Goal: Task Accomplishment & Management: Manage account settings

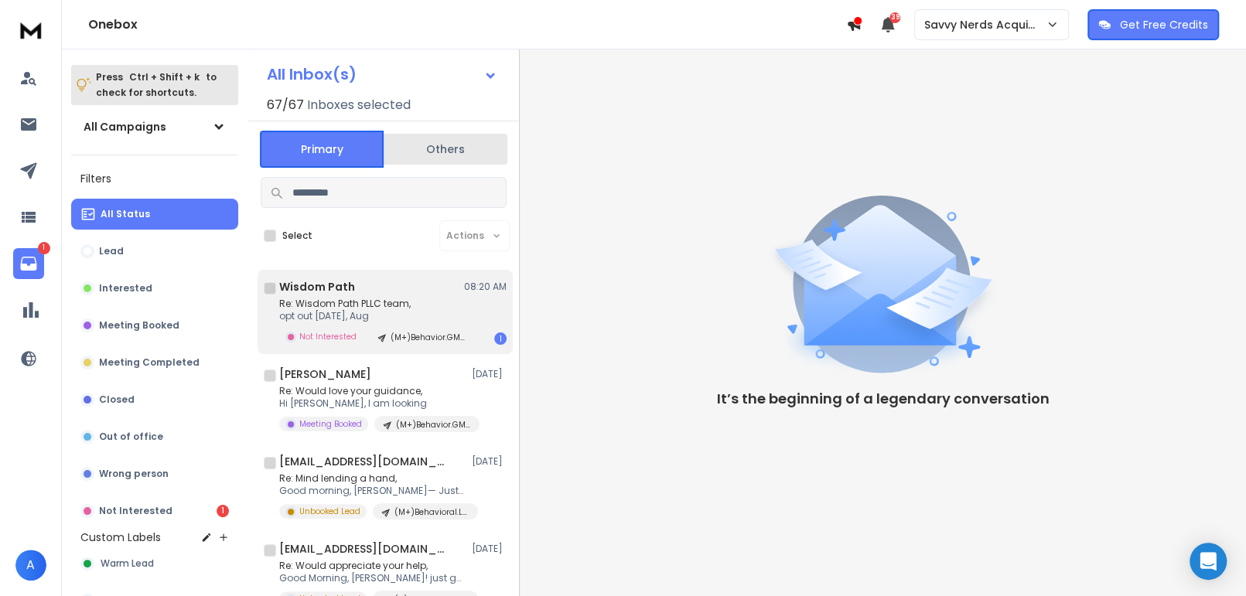
click at [400, 300] on p "Re: Wisdom Path PLLC team," at bounding box center [372, 304] width 186 height 12
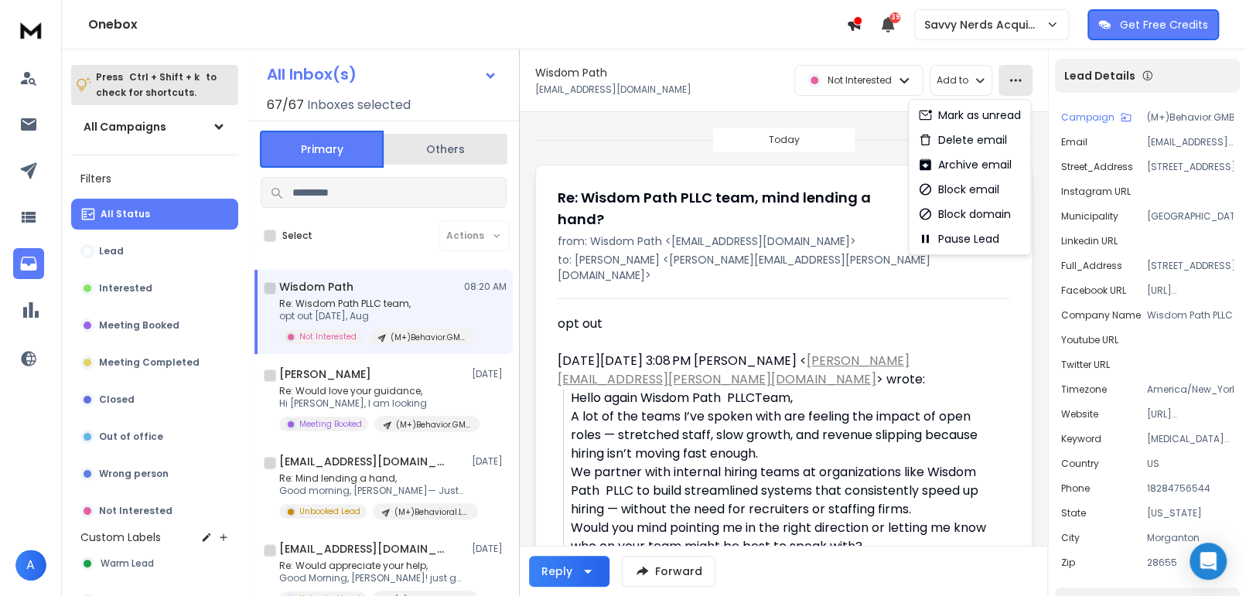
click at [1027, 70] on button "button" at bounding box center [1016, 80] width 34 height 31
click at [967, 190] on div "Block email" at bounding box center [958, 189] width 81 height 15
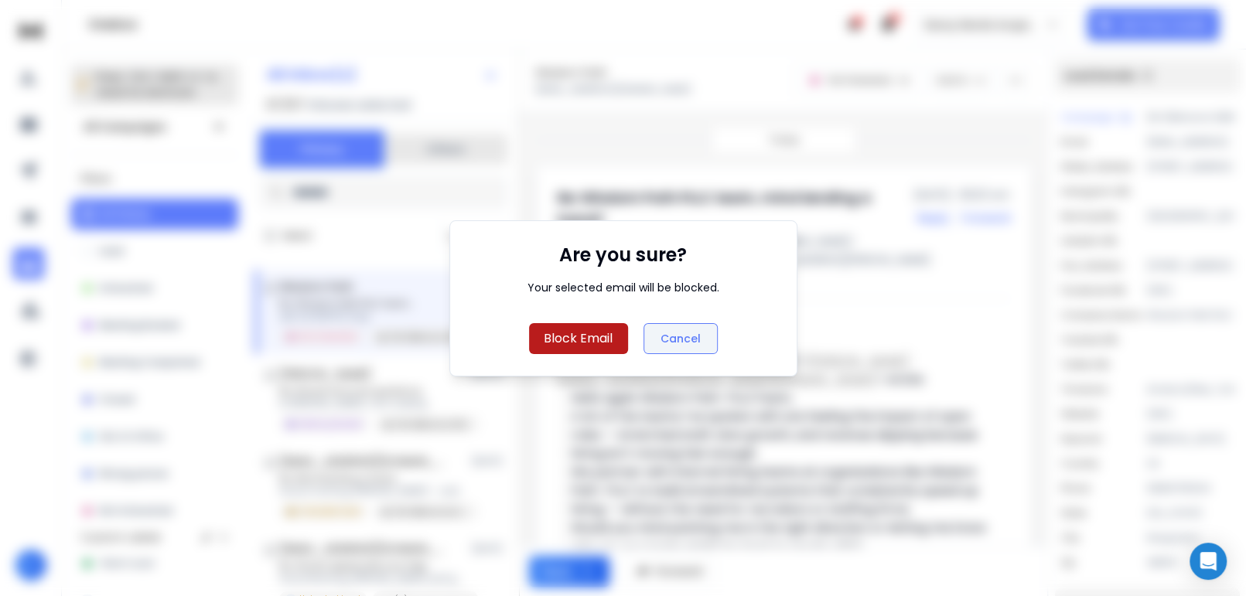
click at [570, 347] on button "Block Email" at bounding box center [578, 338] width 99 height 31
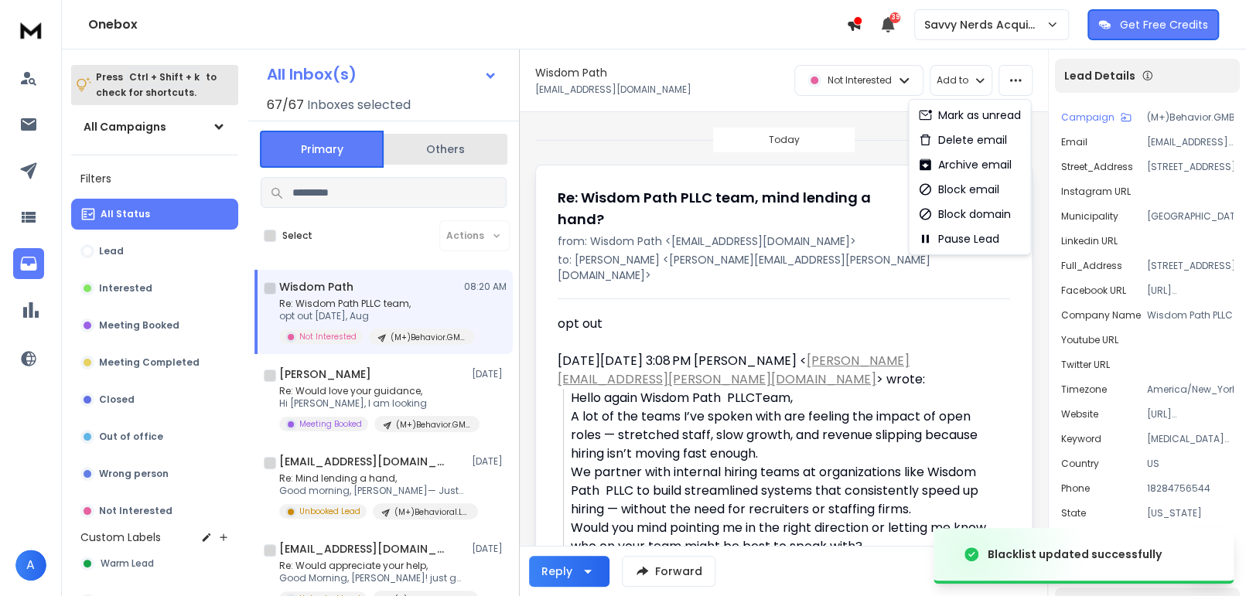
click at [1014, 82] on icon "button" at bounding box center [1016, 80] width 14 height 14
click at [972, 176] on div "Archive email" at bounding box center [969, 164] width 115 height 25
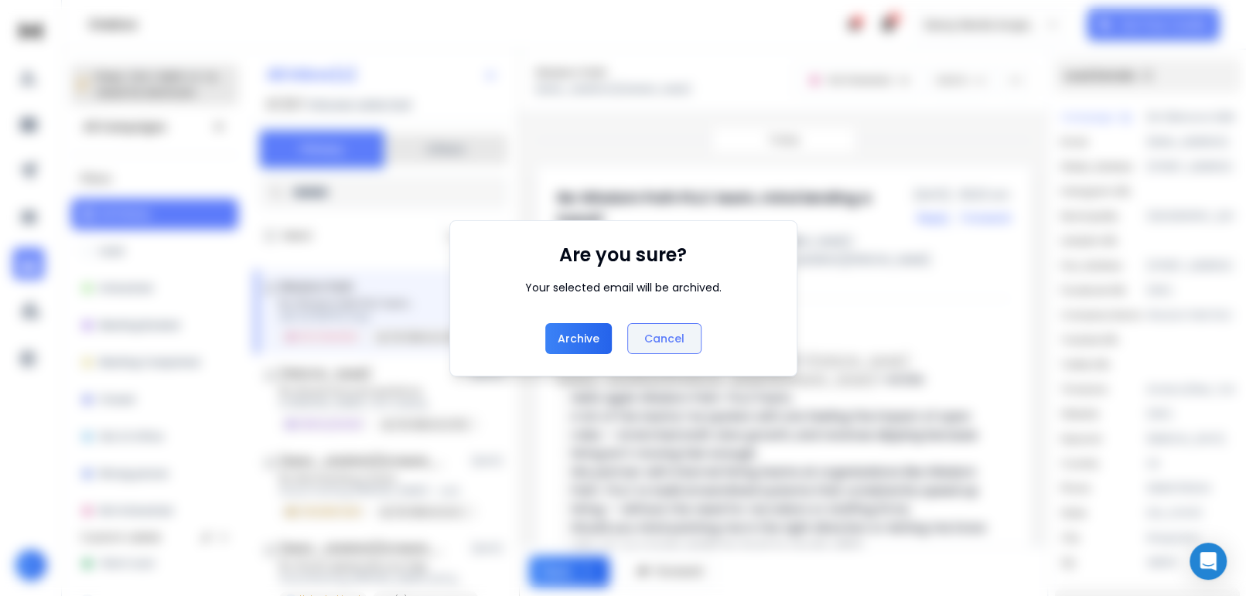
drag, startPoint x: 572, startPoint y: 357, endPoint x: 579, endPoint y: 325, distance: 32.3
click at [579, 325] on div "Are you sure? Your selected email will be archived. archive Cancel" at bounding box center [623, 298] width 348 height 156
click at [579, 325] on button "archive" at bounding box center [578, 338] width 67 height 31
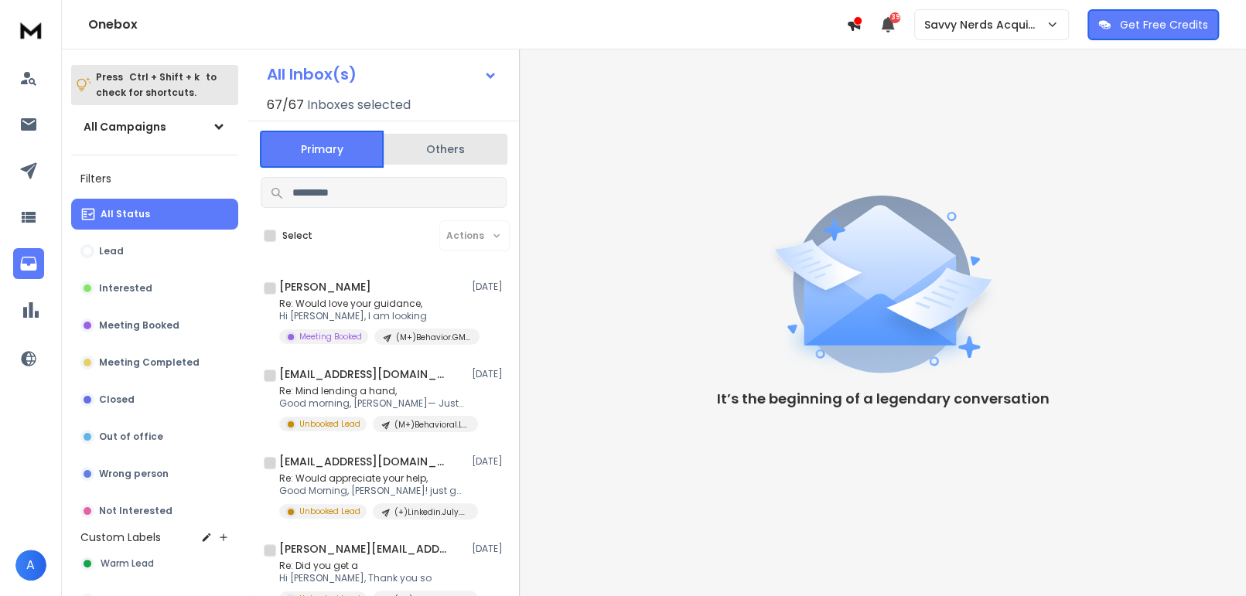
click at [600, 142] on div "It’s the beginning of a legendary conversation" at bounding box center [883, 303] width 726 height 507
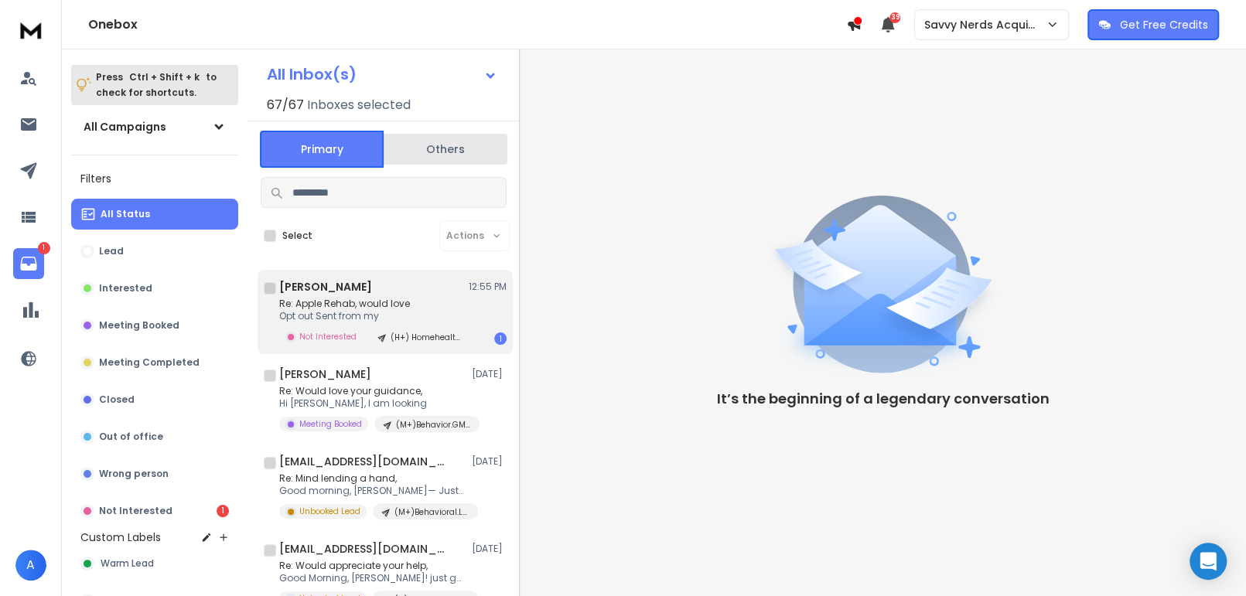
click at [348, 298] on p "Re: Apple Rehab, would love" at bounding box center [372, 304] width 186 height 12
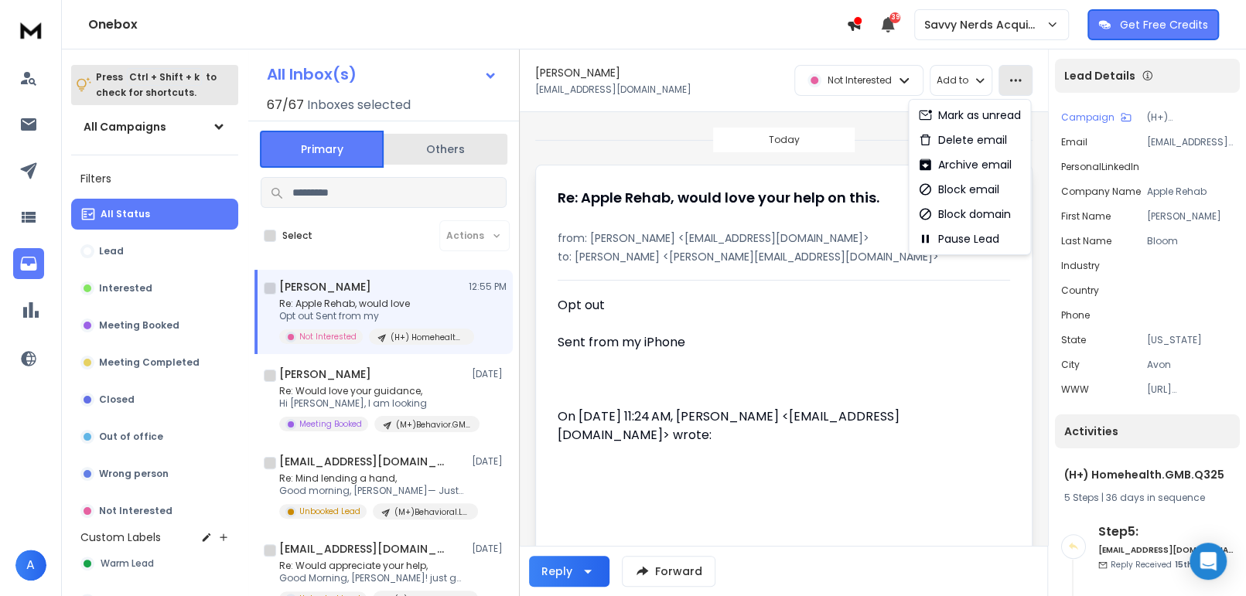
click at [1025, 71] on button "button" at bounding box center [1016, 80] width 34 height 31
click at [986, 193] on div "Block email" at bounding box center [958, 189] width 81 height 15
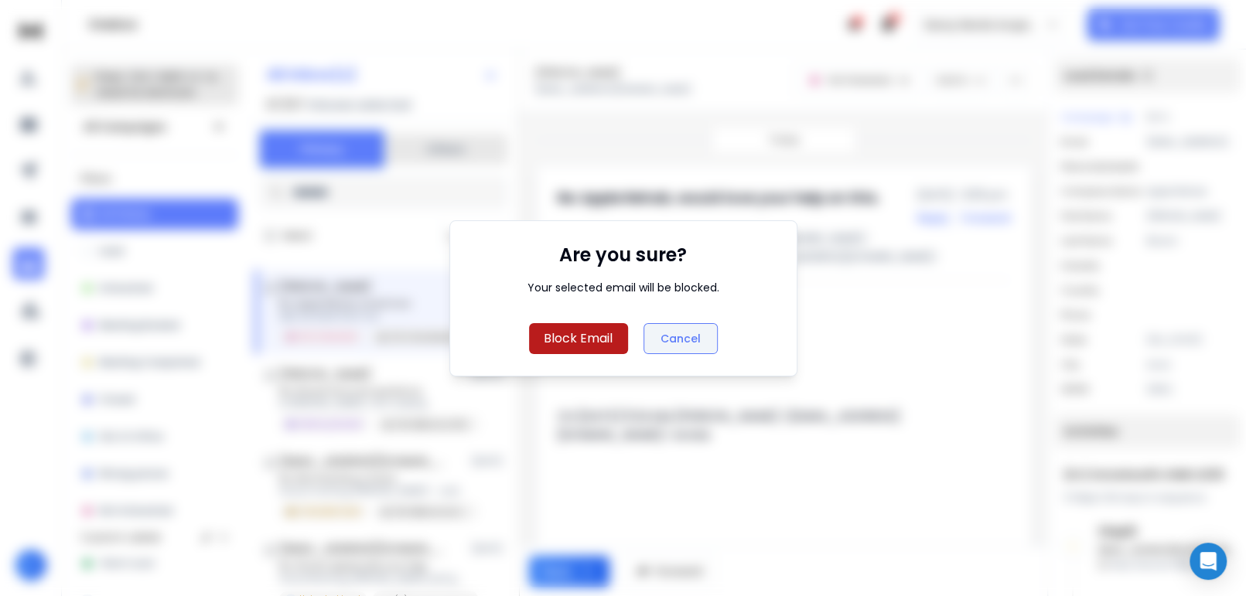
click at [569, 342] on button "Block Email" at bounding box center [578, 338] width 99 height 31
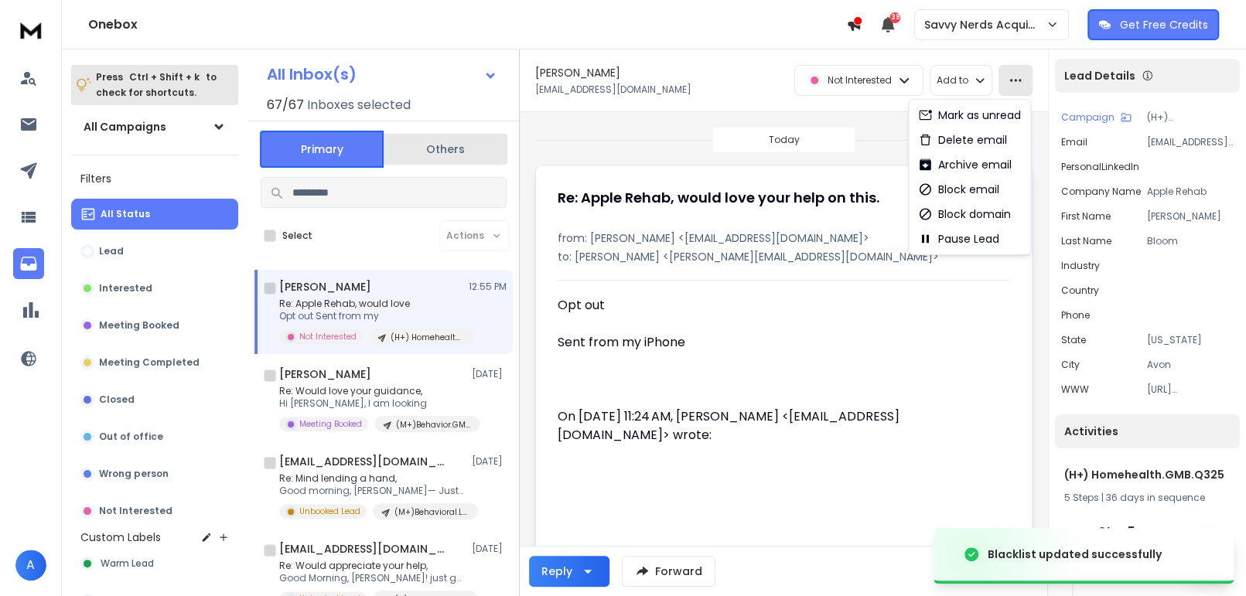
click at [1004, 91] on button "button" at bounding box center [1016, 80] width 34 height 31
click at [989, 166] on div "Archive email" at bounding box center [965, 164] width 94 height 15
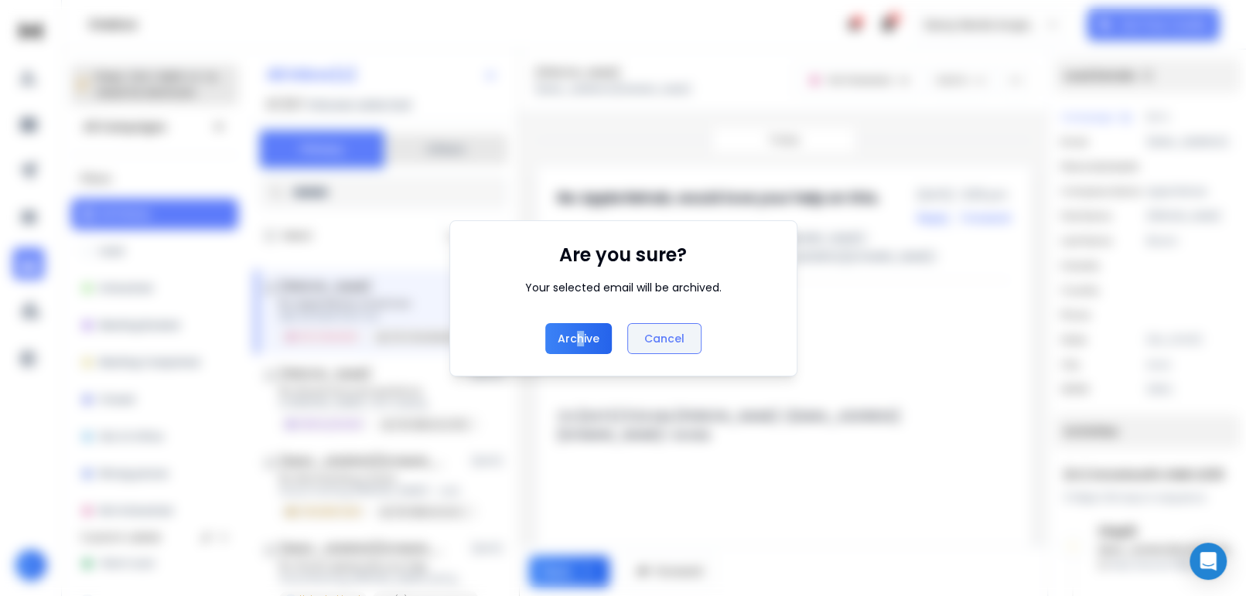
drag, startPoint x: 580, startPoint y: 364, endPoint x: 571, endPoint y: 352, distance: 14.9
click at [571, 352] on div "Are you sure? Your selected email will be archived. archive Cancel" at bounding box center [623, 298] width 348 height 156
click at [571, 352] on button "archive" at bounding box center [578, 338] width 67 height 31
click at [571, 352] on div "archive Cancel" at bounding box center [623, 338] width 184 height 31
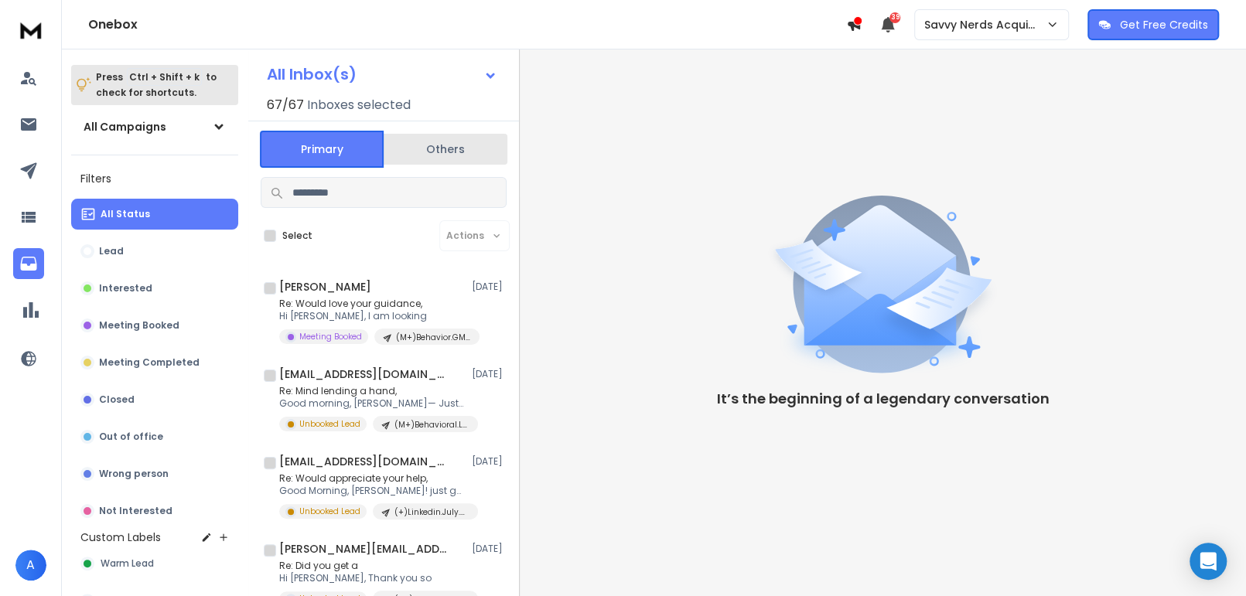
click at [654, 150] on div "It’s the beginning of a legendary conversation" at bounding box center [883, 303] width 726 height 507
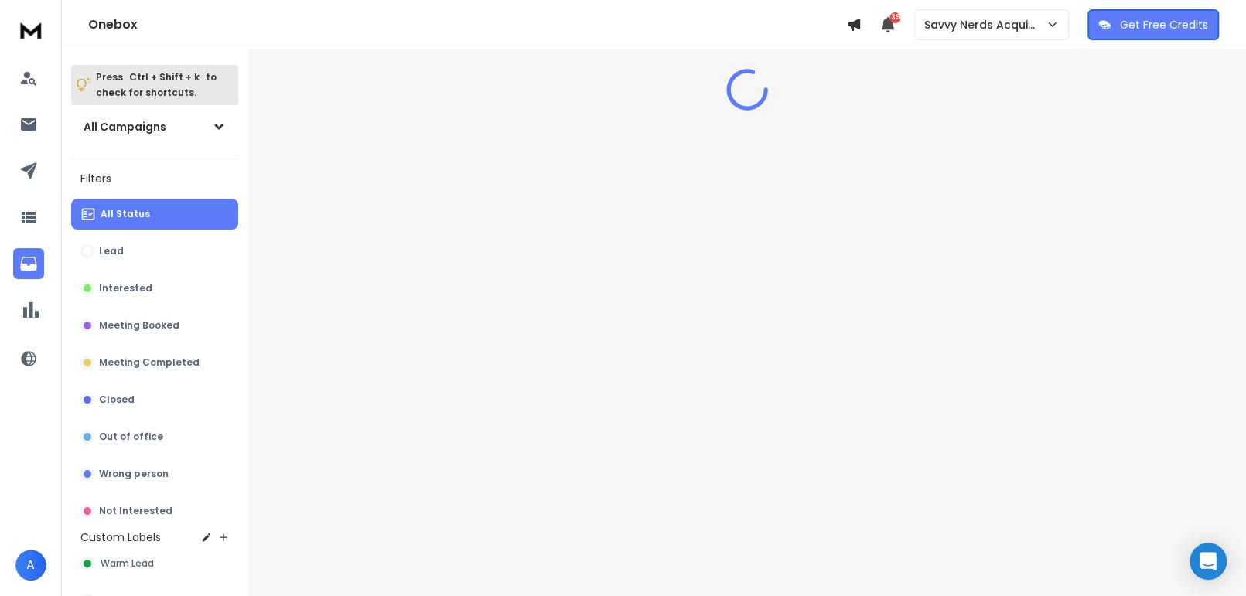
drag, startPoint x: 0, startPoint y: 0, endPoint x: 526, endPoint y: 468, distance: 704.1
click at [526, 468] on div "Press Ctrl + Shift + k to check for shortcuts. All Campaigns All Campaigns Filt…" at bounding box center [654, 348] width 1184 height 596
click at [1053, 145] on div "Press Ctrl + Shift + k to check for shortcuts. All Campaigns All Campaigns Filt…" at bounding box center [654, 348] width 1184 height 596
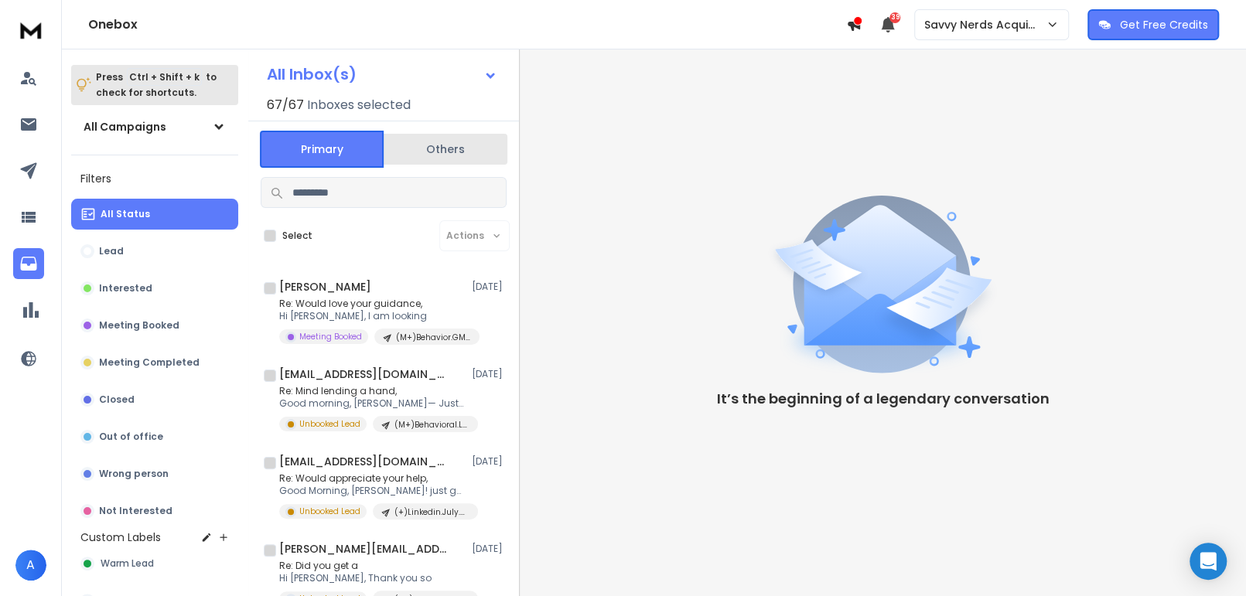
click at [678, 238] on div "It’s the beginning of a legendary conversation" at bounding box center [883, 303] width 726 height 507
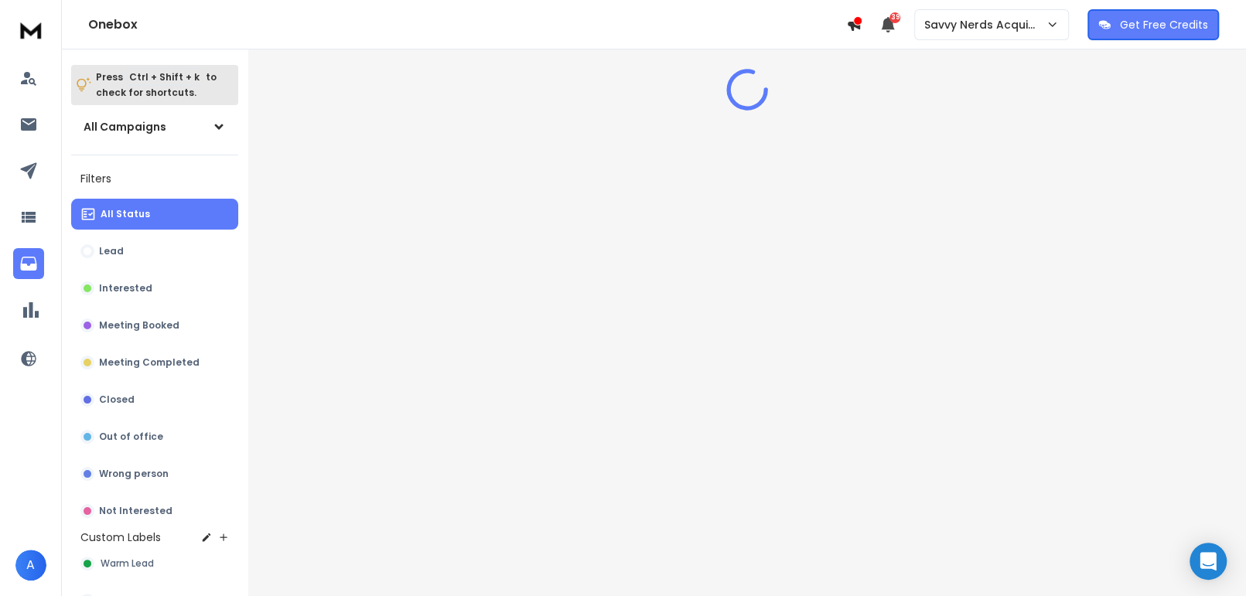
drag, startPoint x: 0, startPoint y: 0, endPoint x: 338, endPoint y: 320, distance: 465.7
click at [338, 320] on div "Press Ctrl + Shift + k to check for shortcuts. All Campaigns All Campaigns Filt…" at bounding box center [654, 348] width 1184 height 596
